Goal: Check status: Check status

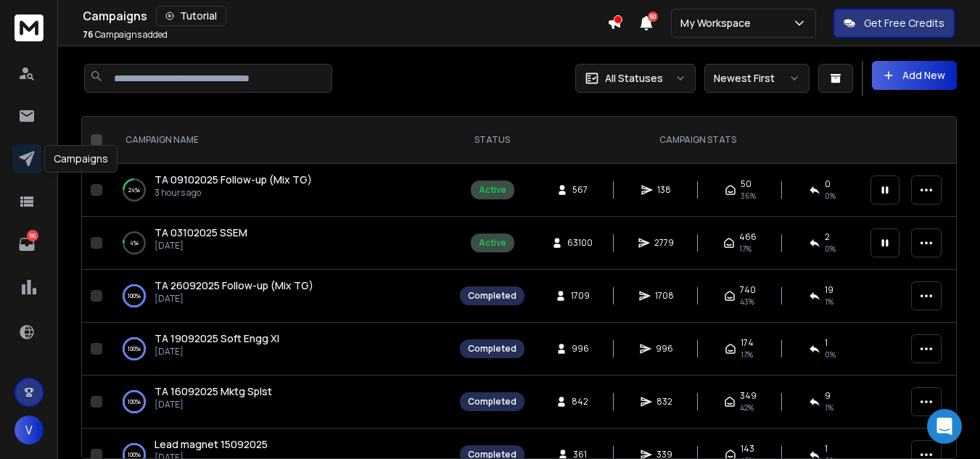
click at [25, 162] on icon at bounding box center [26, 158] width 17 height 17
click at [228, 175] on span "TA 09102025 Follow-up (Mix TG)" at bounding box center [232, 180] width 157 height 14
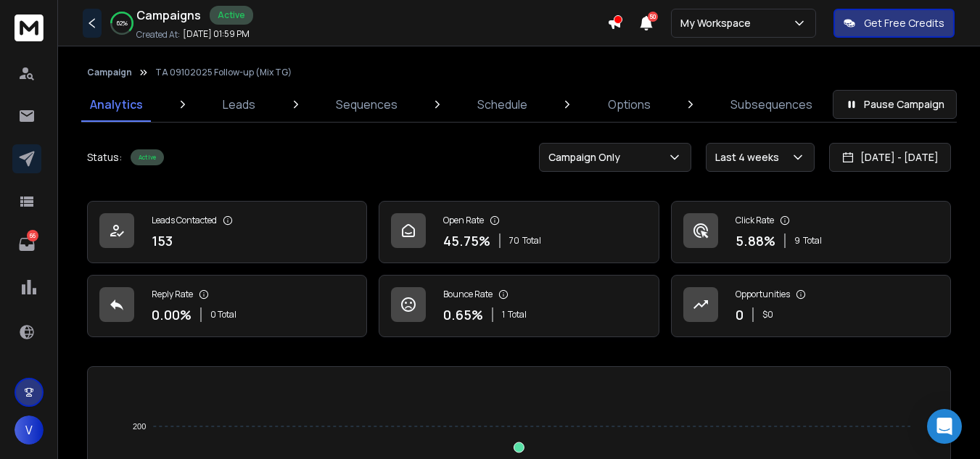
click at [91, 27] on icon at bounding box center [92, 23] width 13 height 13
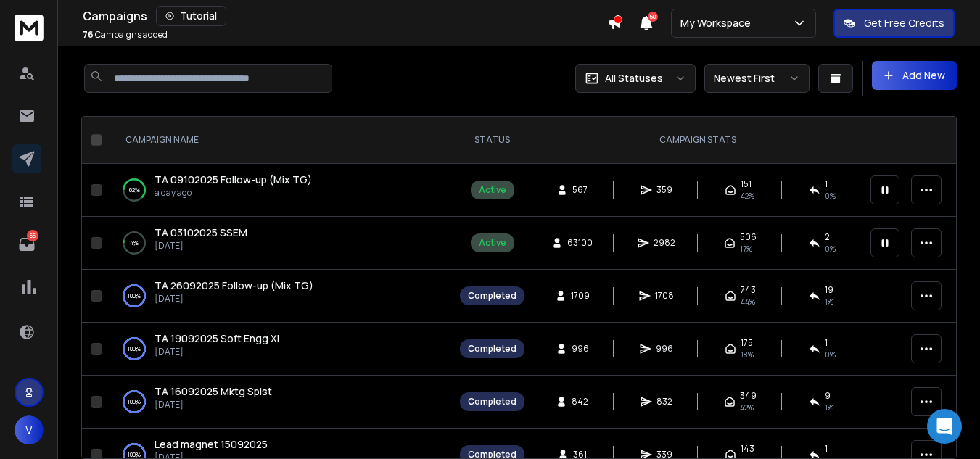
click at [205, 231] on span "TA 03102025 SSEM" at bounding box center [200, 233] width 93 height 14
